Goal: Task Accomplishment & Management: Manage account settings

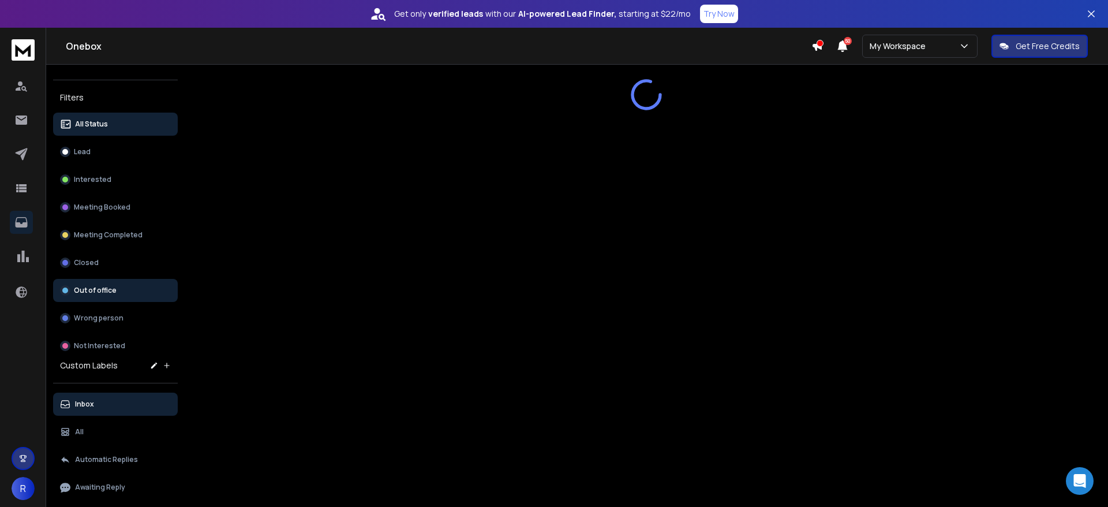
scroll to position [69, 0]
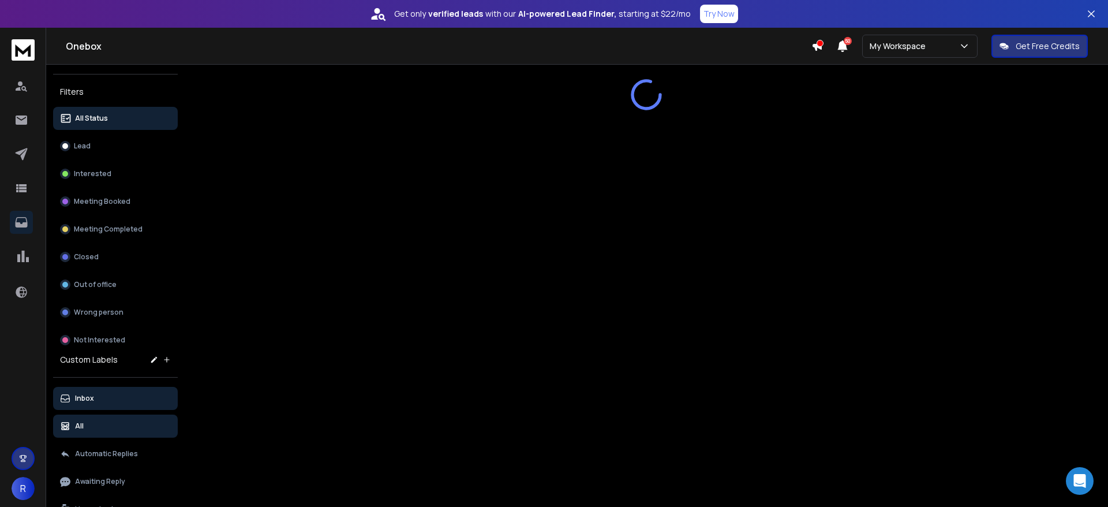
click at [108, 428] on button "All" at bounding box center [115, 425] width 125 height 23
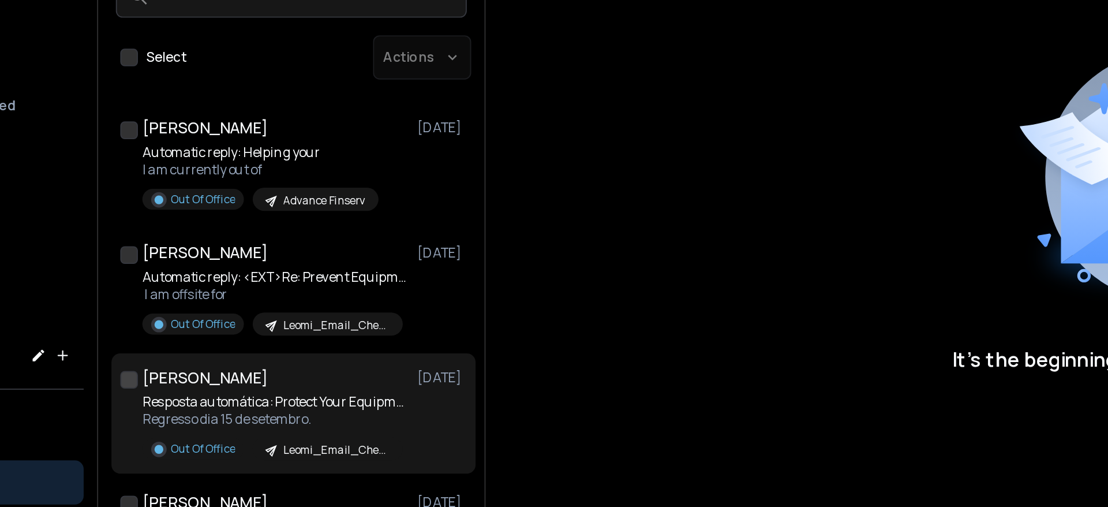
scroll to position [2, 0]
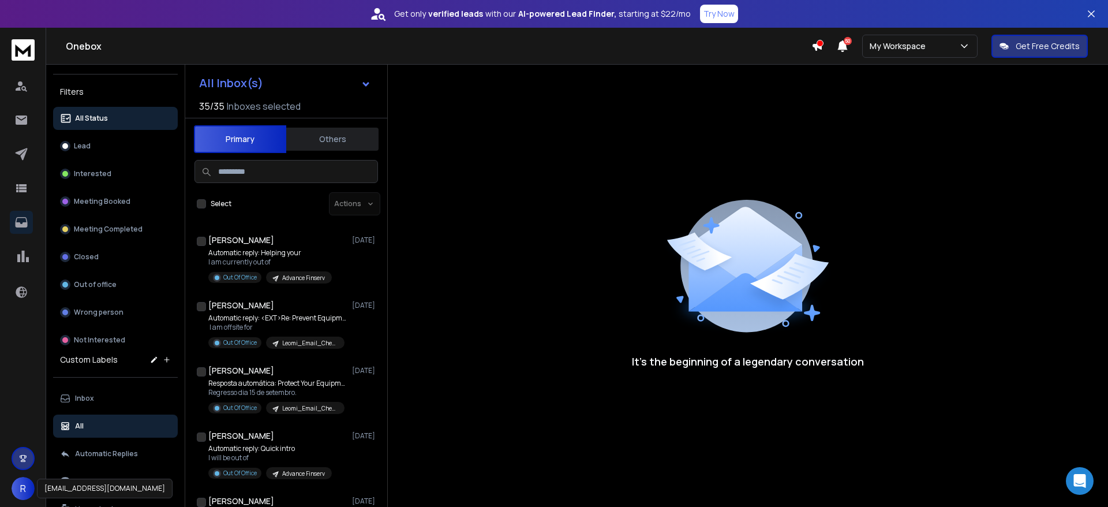
click at [17, 487] on span "R" at bounding box center [23, 488] width 23 height 23
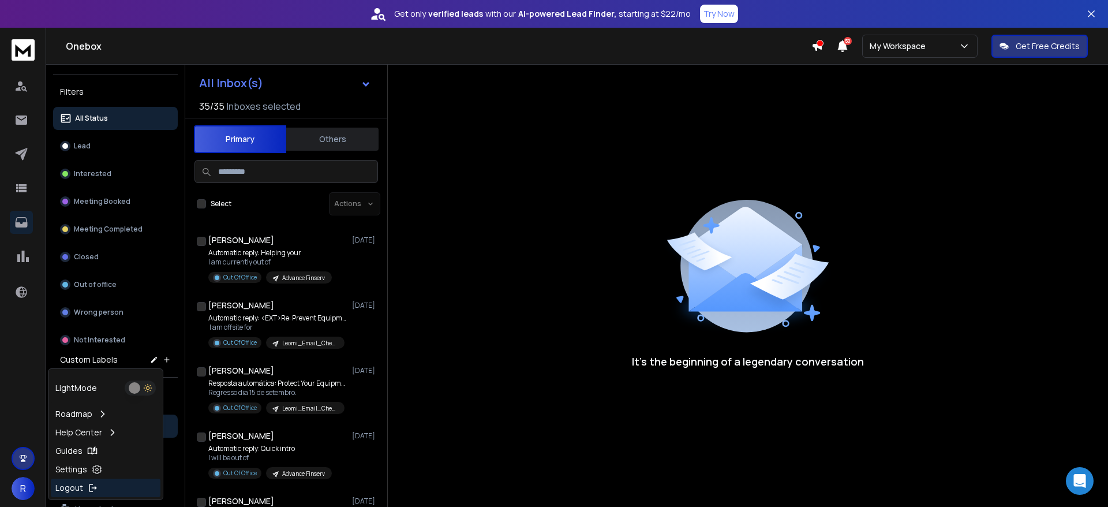
click at [89, 493] on div "Logout" at bounding box center [106, 487] width 110 height 18
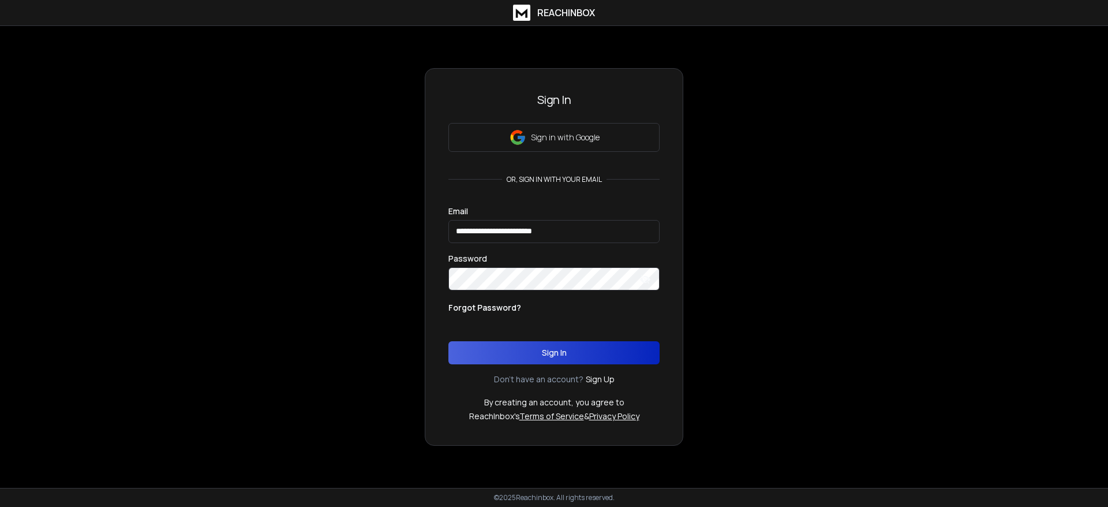
click at [584, 227] on input "**********" at bounding box center [553, 231] width 211 height 23
type input "**********"
click at [567, 349] on button "Sign In" at bounding box center [553, 352] width 211 height 23
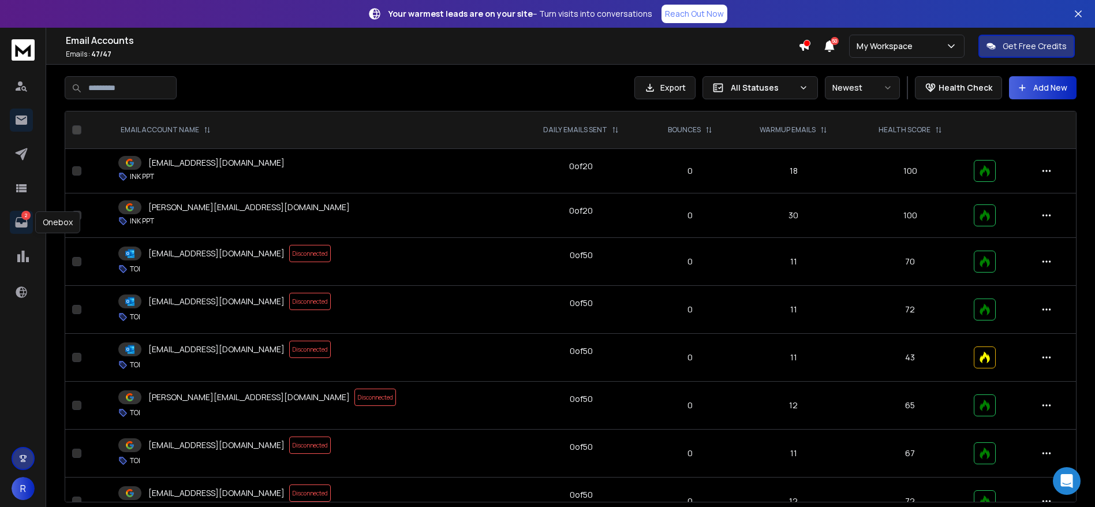
click at [25, 222] on icon at bounding box center [21, 222] width 14 height 14
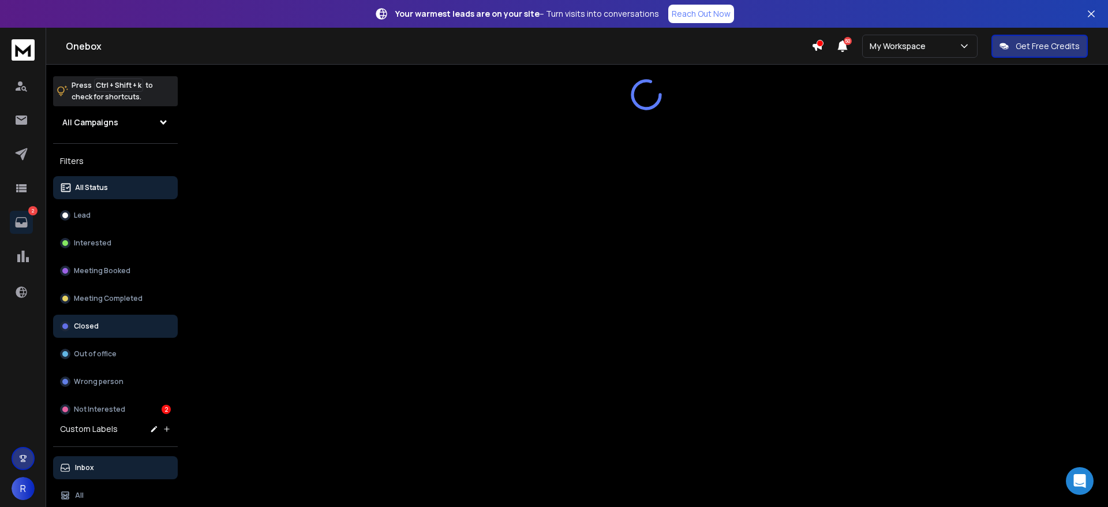
scroll to position [161, 0]
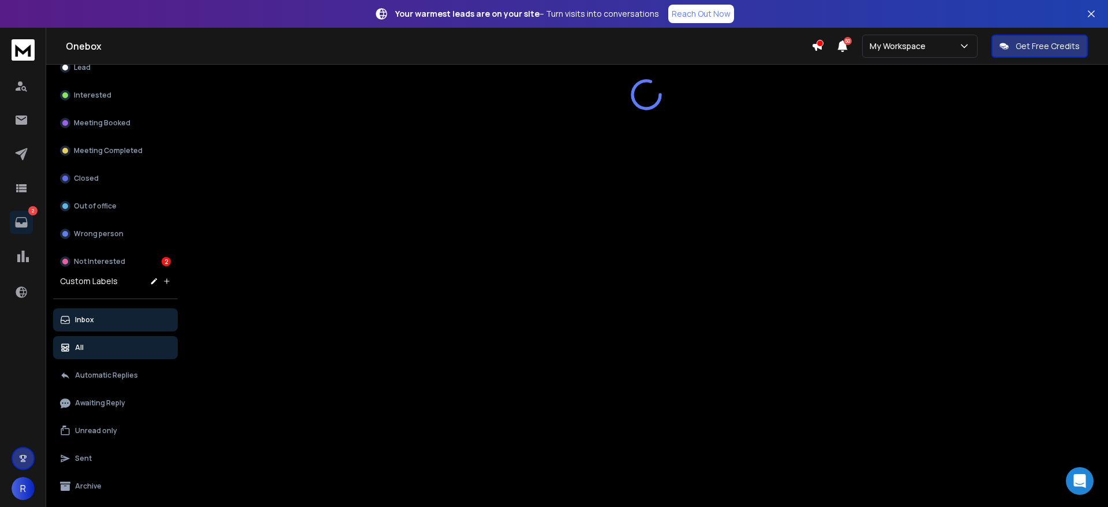
click at [106, 343] on button "All" at bounding box center [115, 347] width 125 height 23
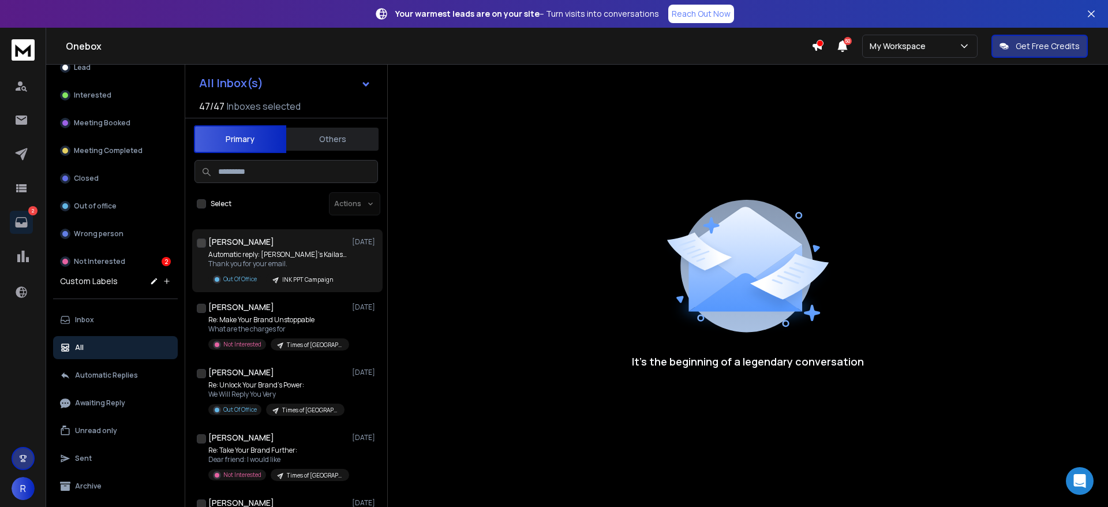
click at [326, 257] on p "Automatic reply: TARC's Kailasa Launch:" at bounding box center [277, 254] width 139 height 9
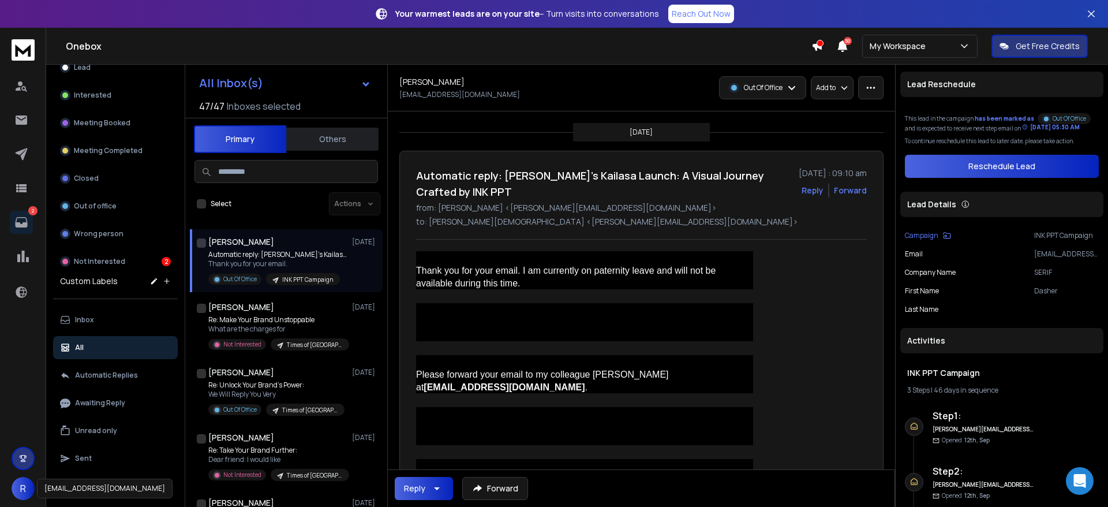
click at [21, 485] on span "R" at bounding box center [23, 488] width 23 height 23
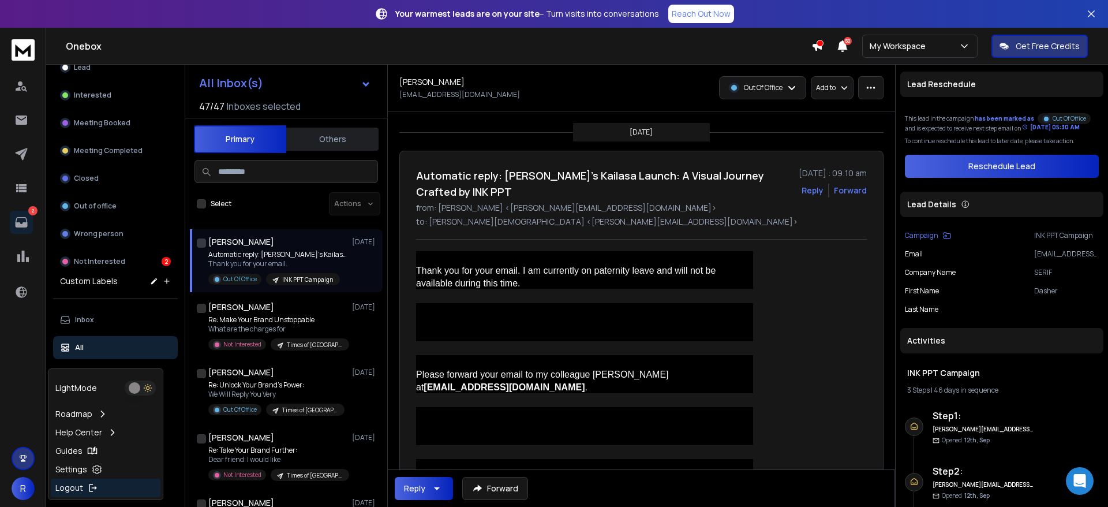
click at [88, 488] on icon at bounding box center [93, 488] width 10 height 10
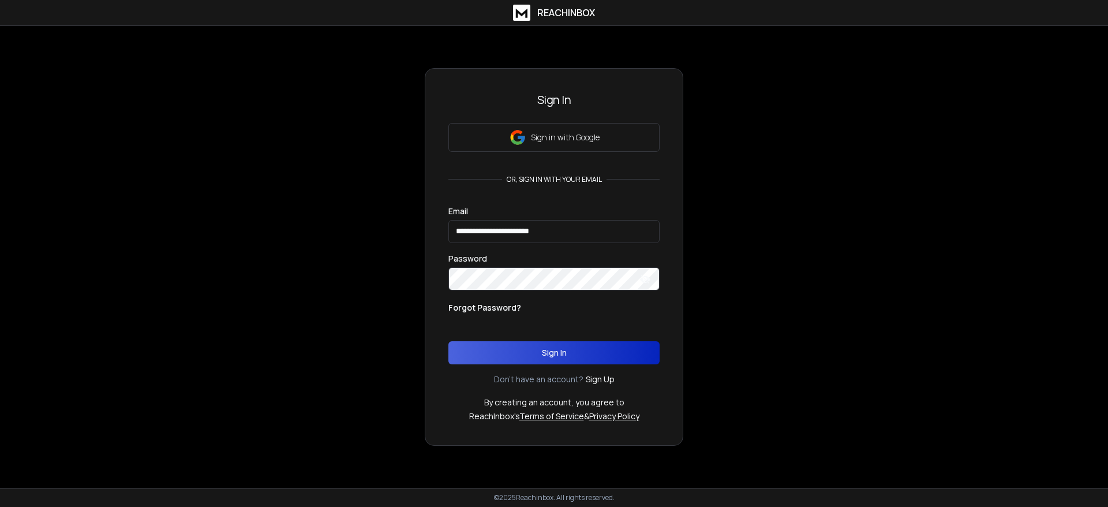
click at [582, 237] on input "**********" at bounding box center [553, 231] width 211 height 23
type input "**********"
click at [535, 361] on button "Sign In" at bounding box center [553, 352] width 211 height 23
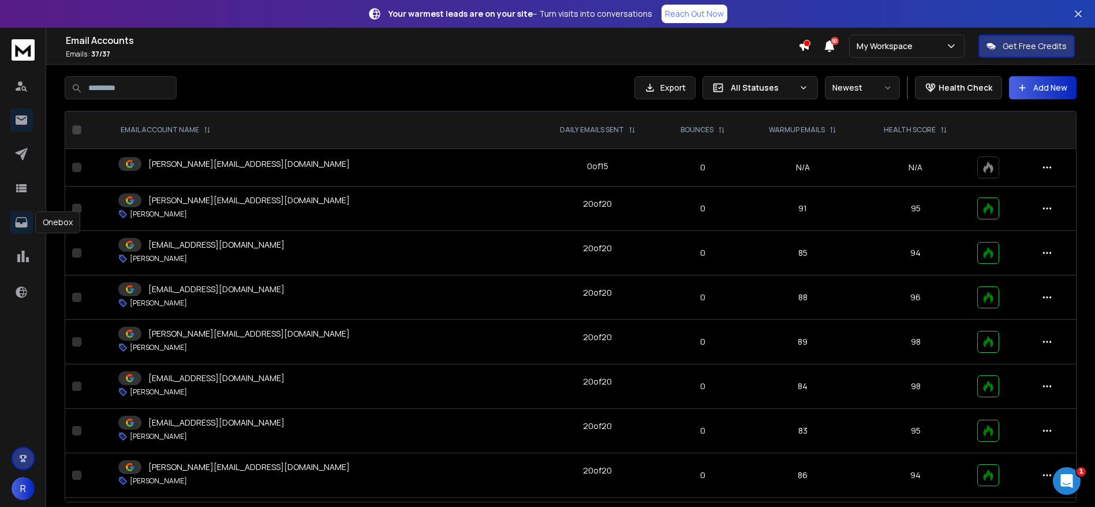
click at [28, 228] on link at bounding box center [21, 222] width 23 height 23
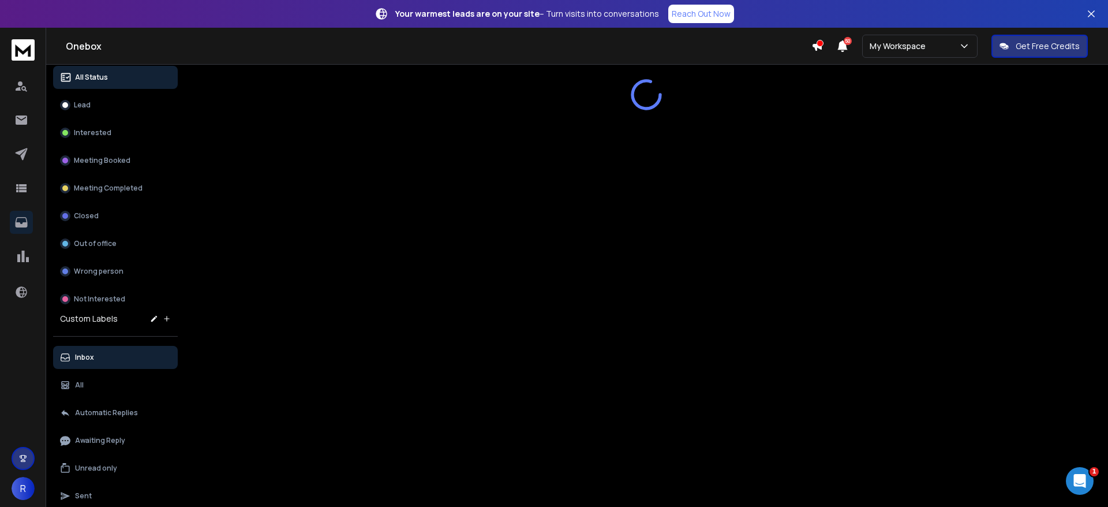
scroll to position [111, 0]
click at [127, 387] on button "All" at bounding box center [115, 384] width 125 height 23
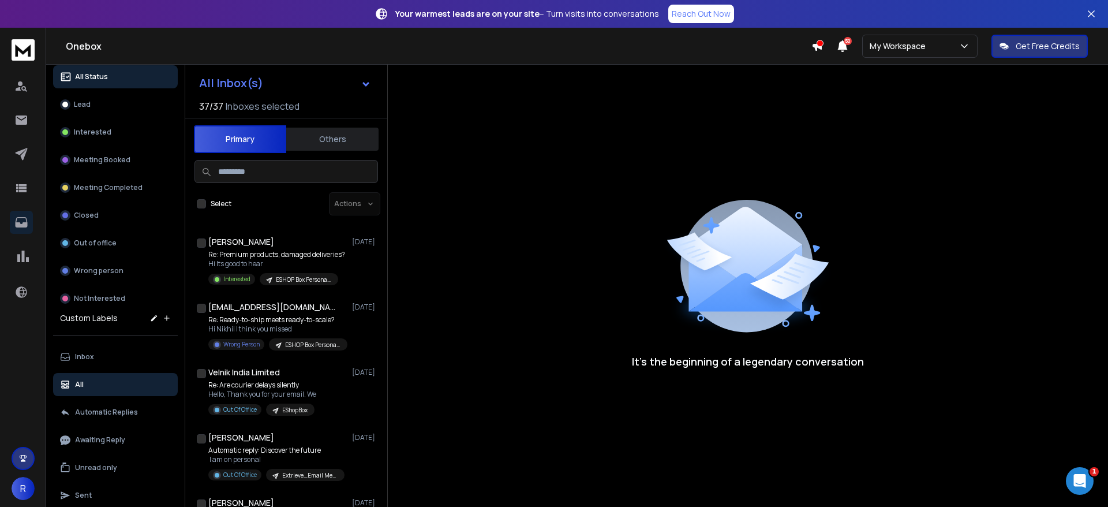
click at [127, 387] on button "All" at bounding box center [115, 384] width 125 height 23
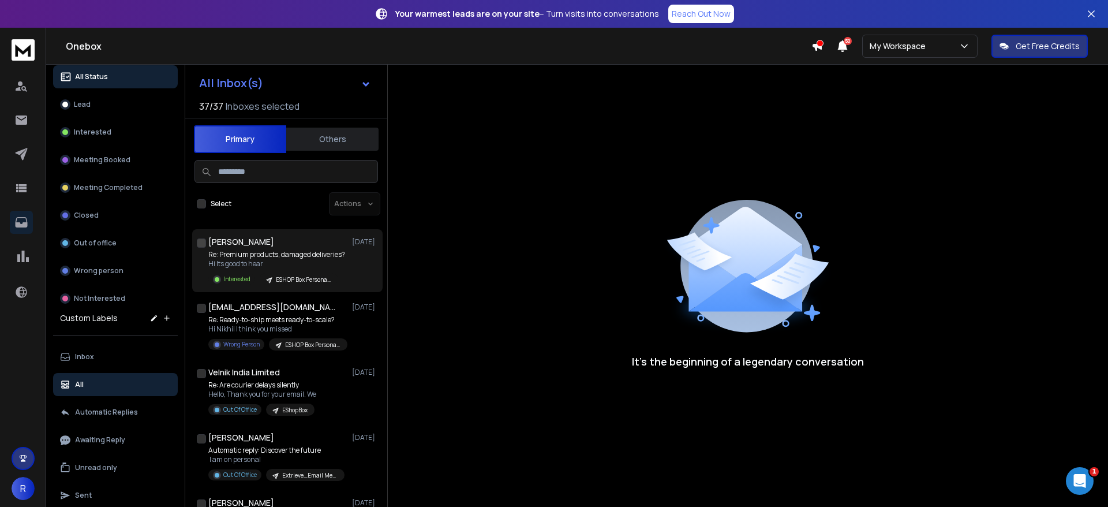
click at [284, 264] on p "Hi Its good to hear" at bounding box center [276, 263] width 137 height 9
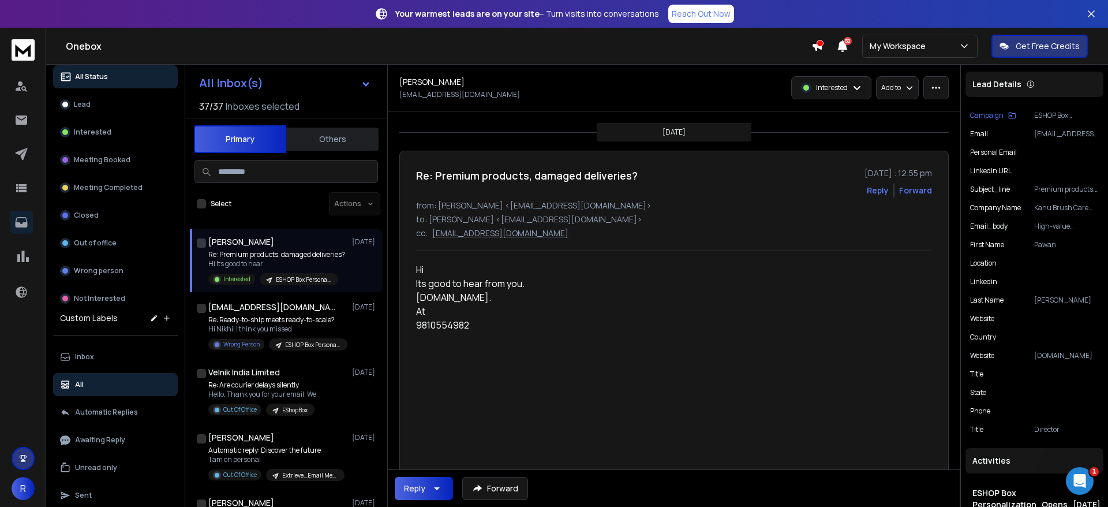
click at [284, 264] on p "Hi Its good to hear" at bounding box center [276, 263] width 137 height 9
